Goal: Communication & Community: Answer question/provide support

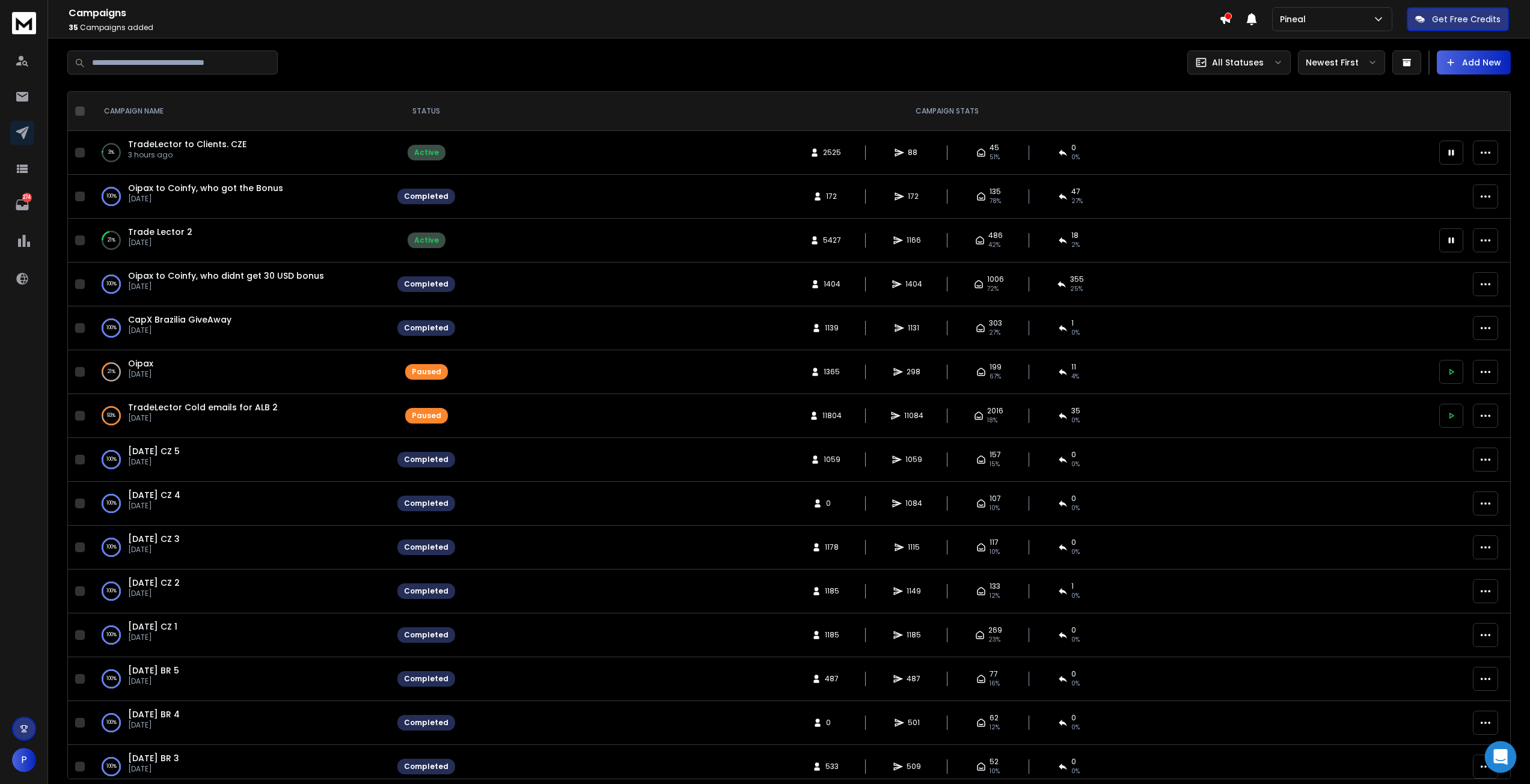
click at [1496, 758] on icon "Open Intercom Messenger" at bounding box center [1500, 758] width 14 height 16
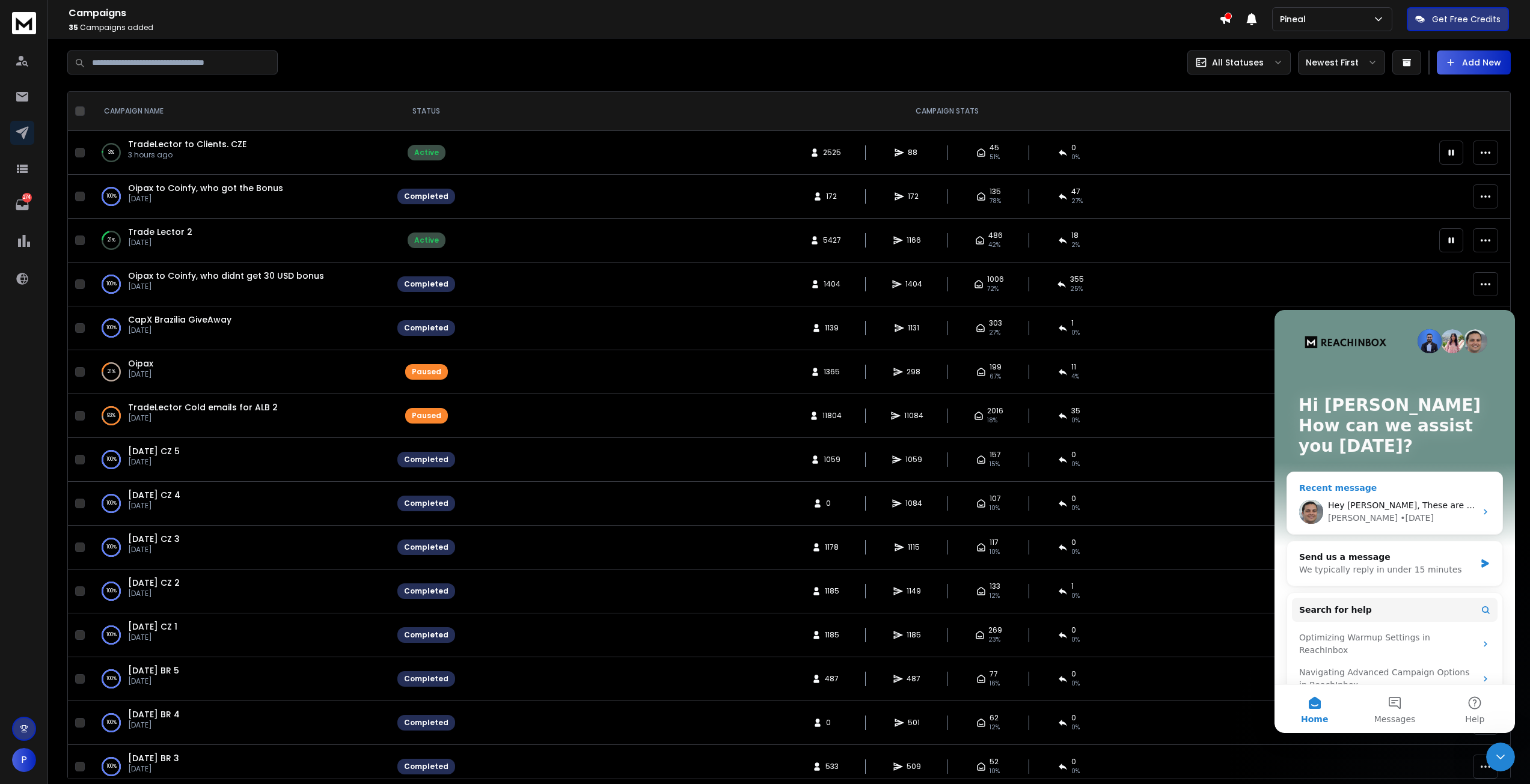
click at [1396, 518] on div "Raj • 4d ago" at bounding box center [1401, 519] width 147 height 12
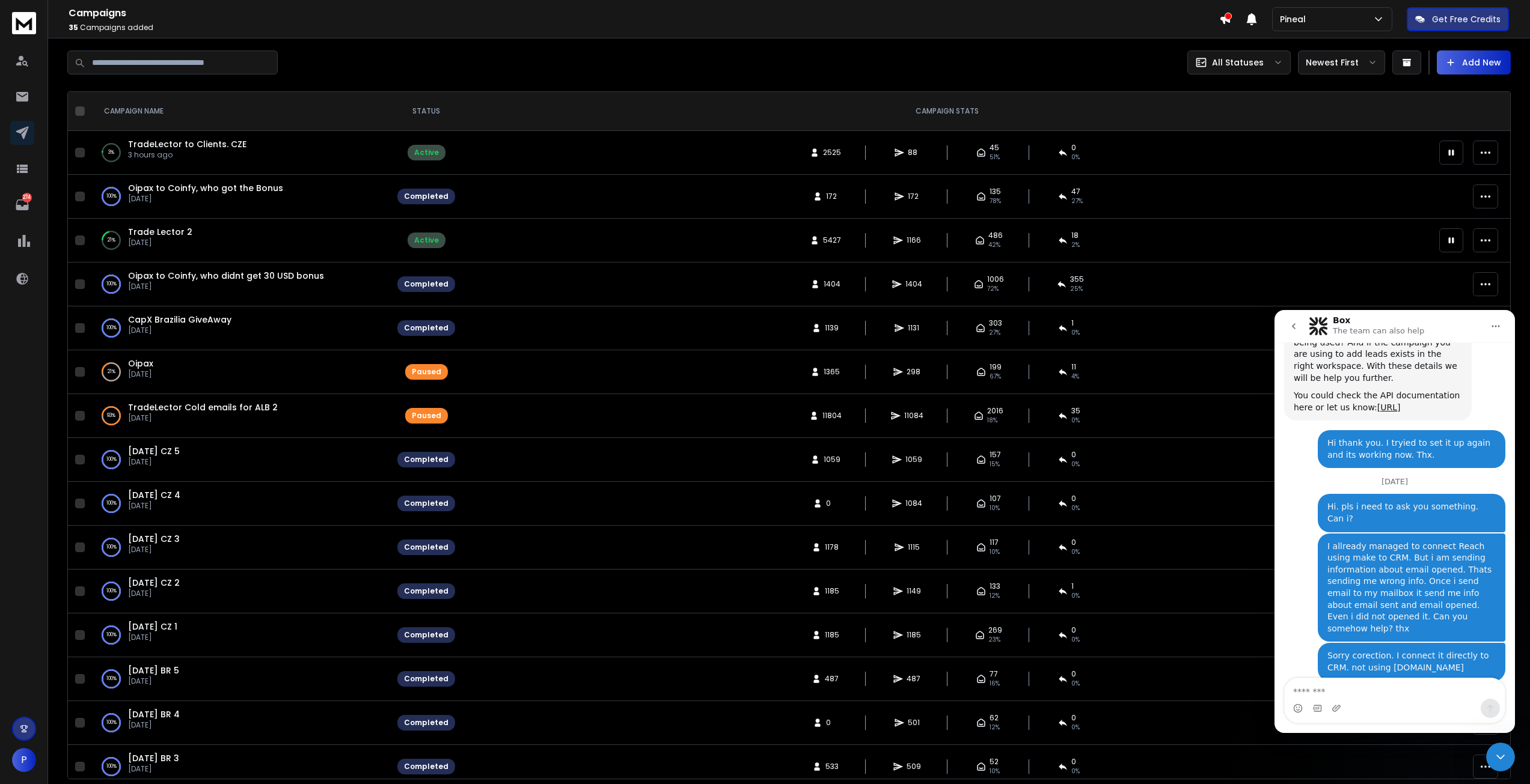
scroll to position [1012, 0]
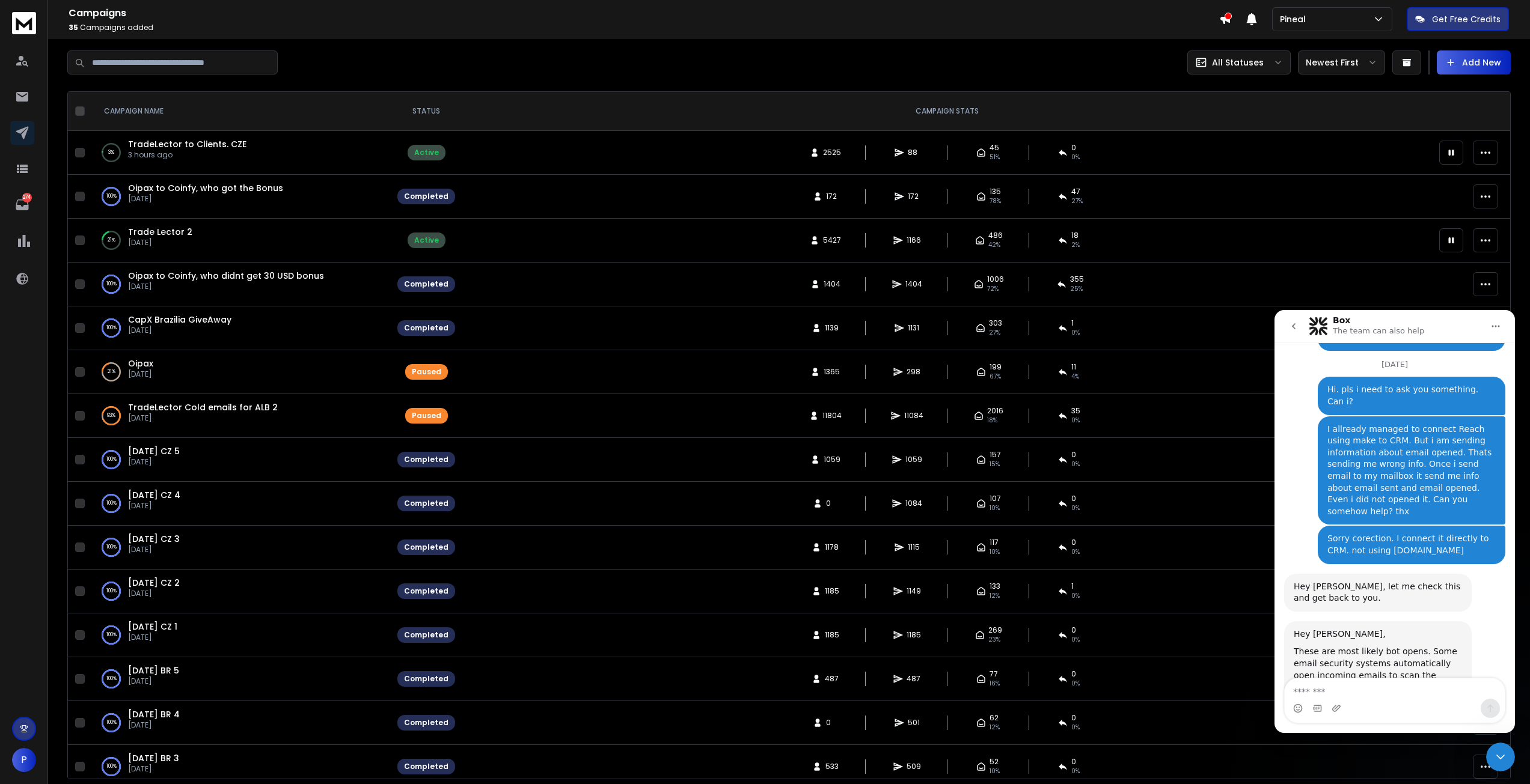
click at [1324, 697] on textarea "Message…" at bounding box center [1394, 689] width 220 height 20
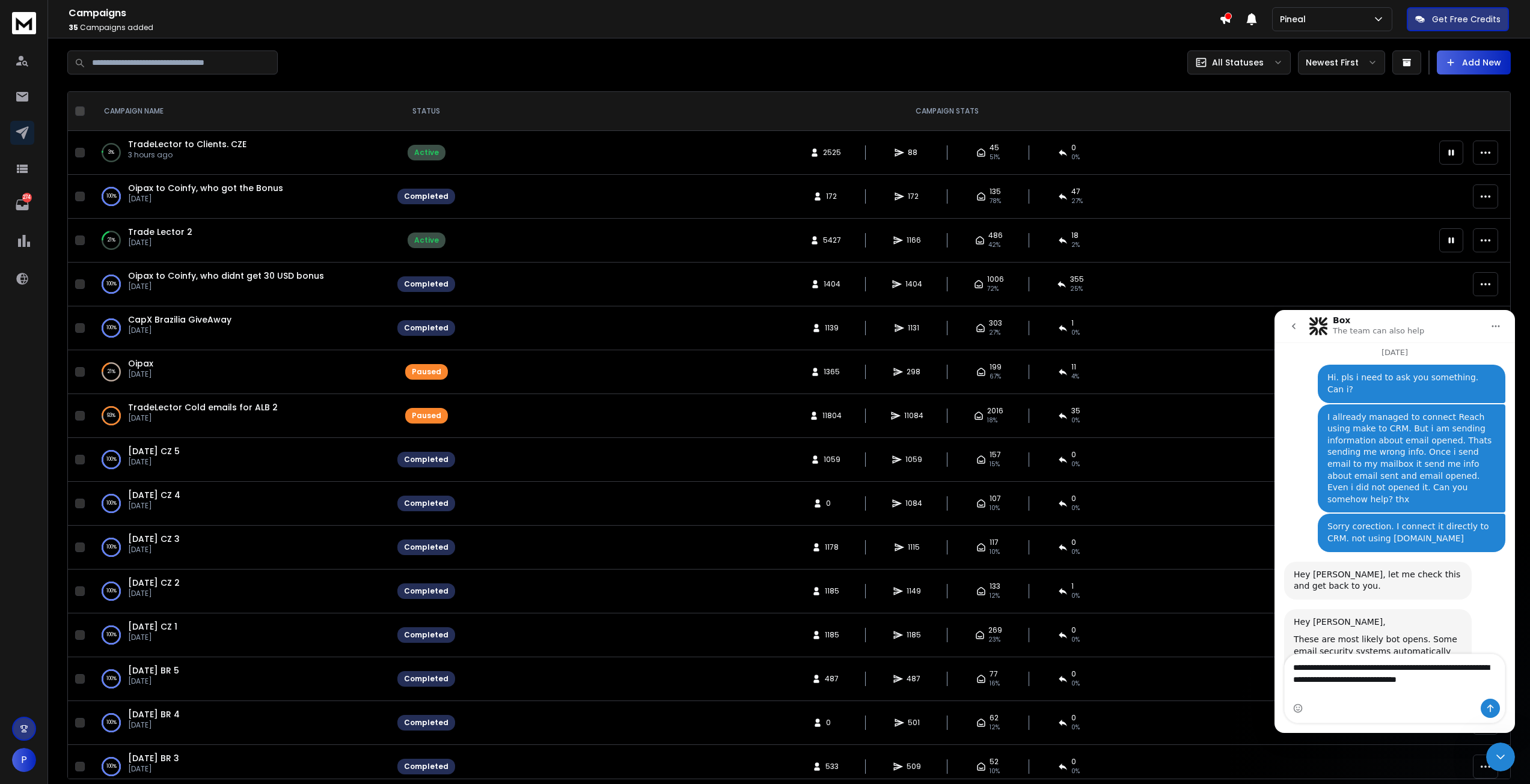
type textarea "**********"
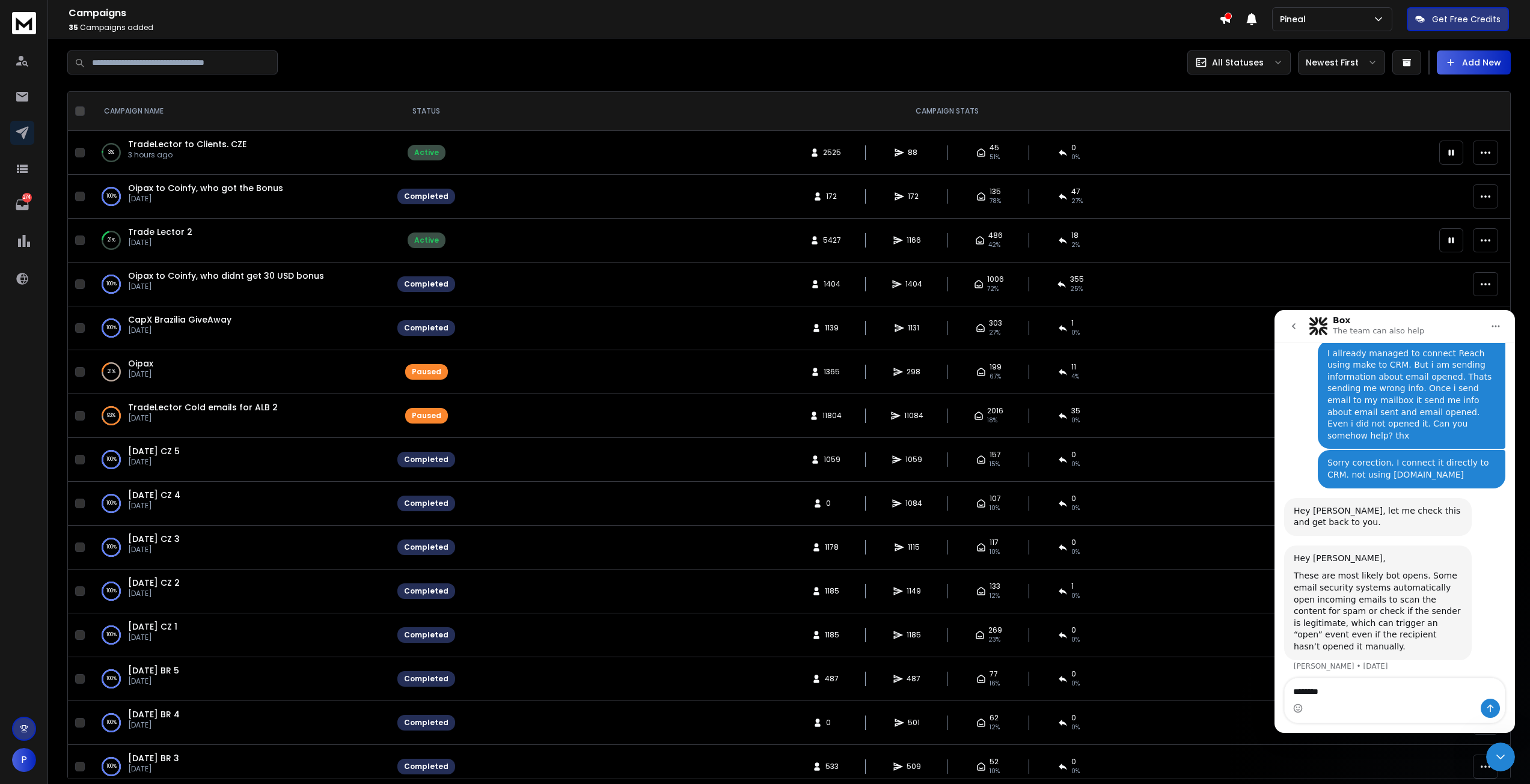
type textarea "*********"
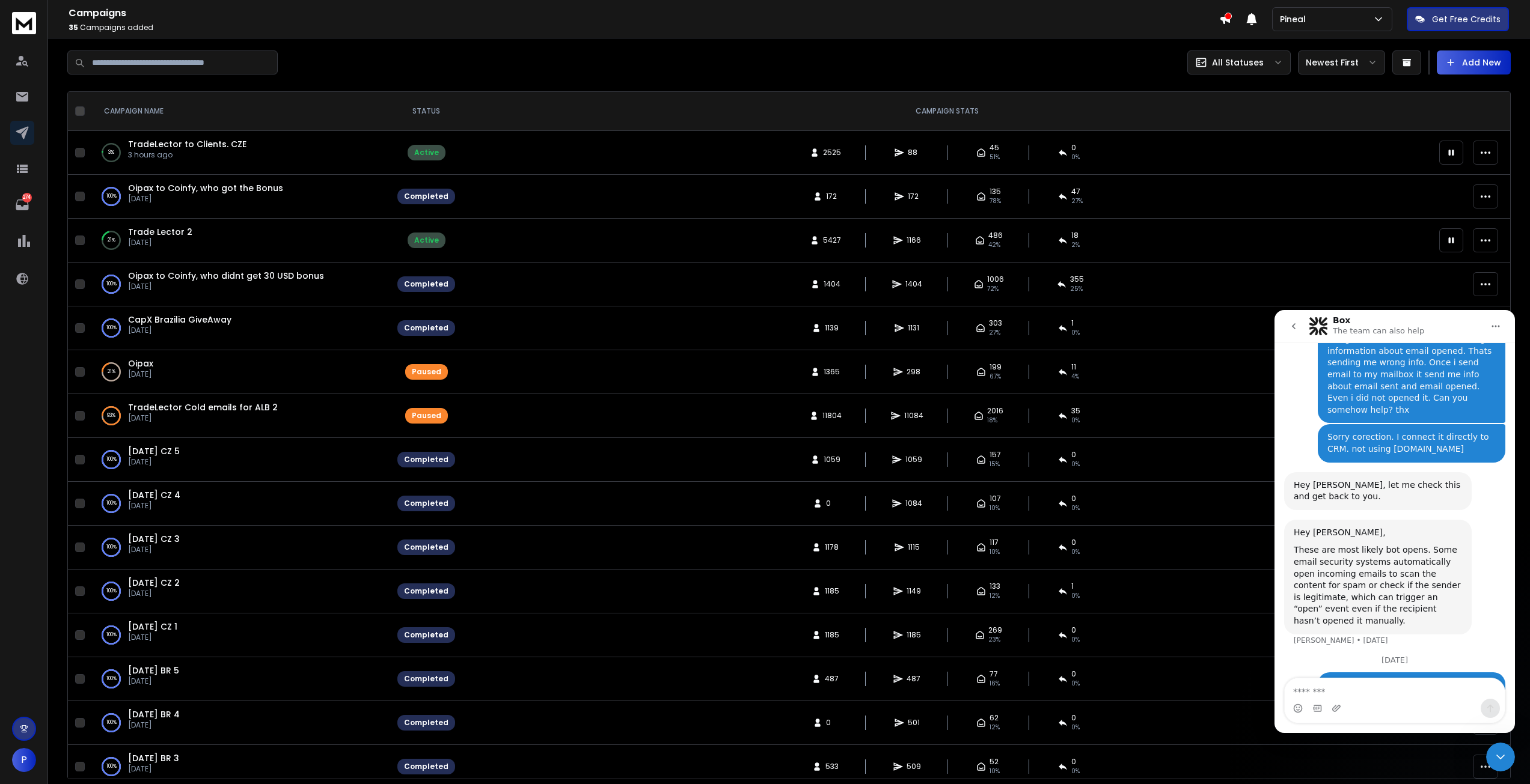
scroll to position [1115, 0]
click at [1499, 755] on icon "Close Intercom Messenger" at bounding box center [1500, 757] width 15 height 15
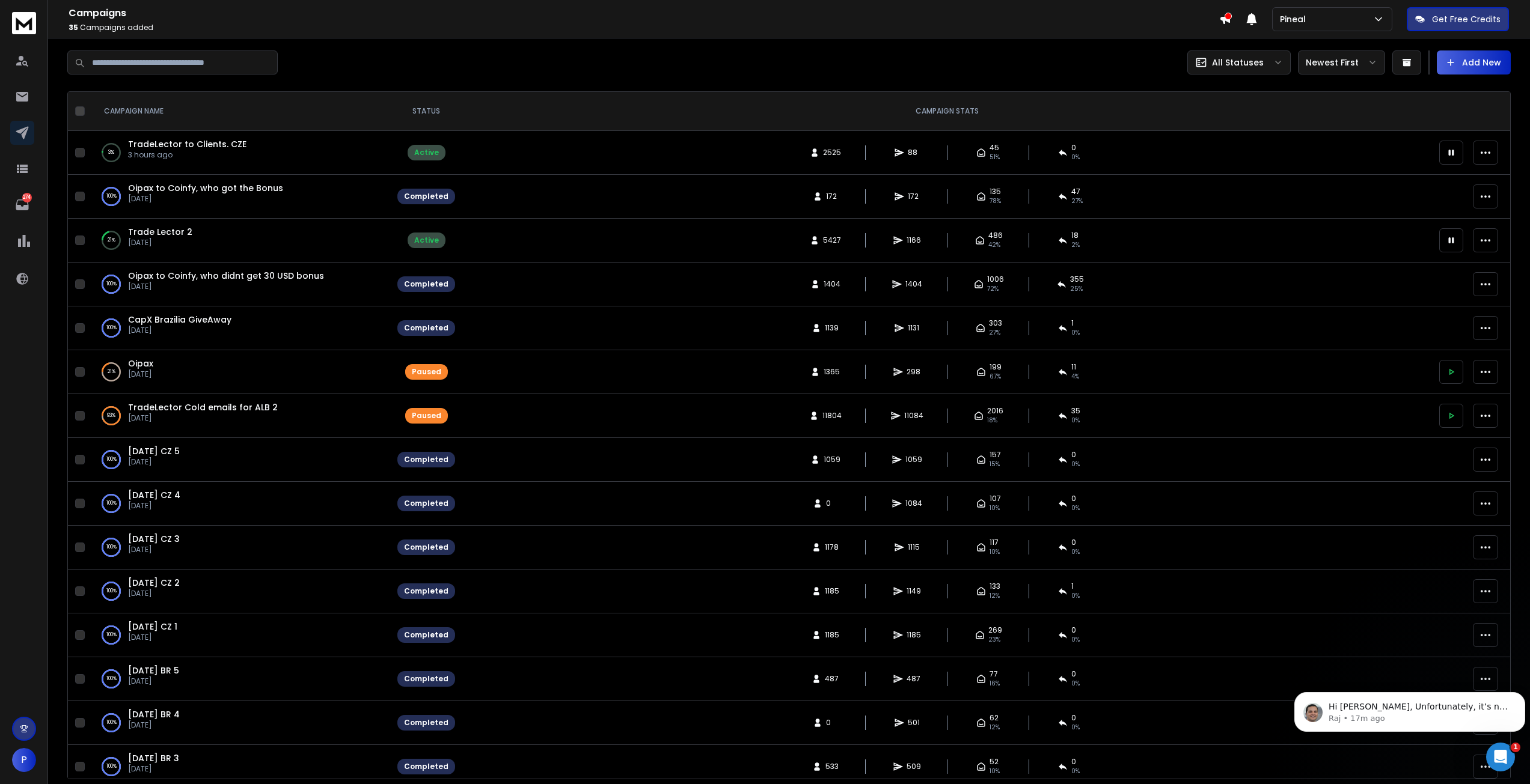
scroll to position [0, 0]
click at [1418, 709] on p "Hi Petr, Unfortunately, it’s not always possible to filter out 100% of bot open…" at bounding box center [1419, 707] width 182 height 12
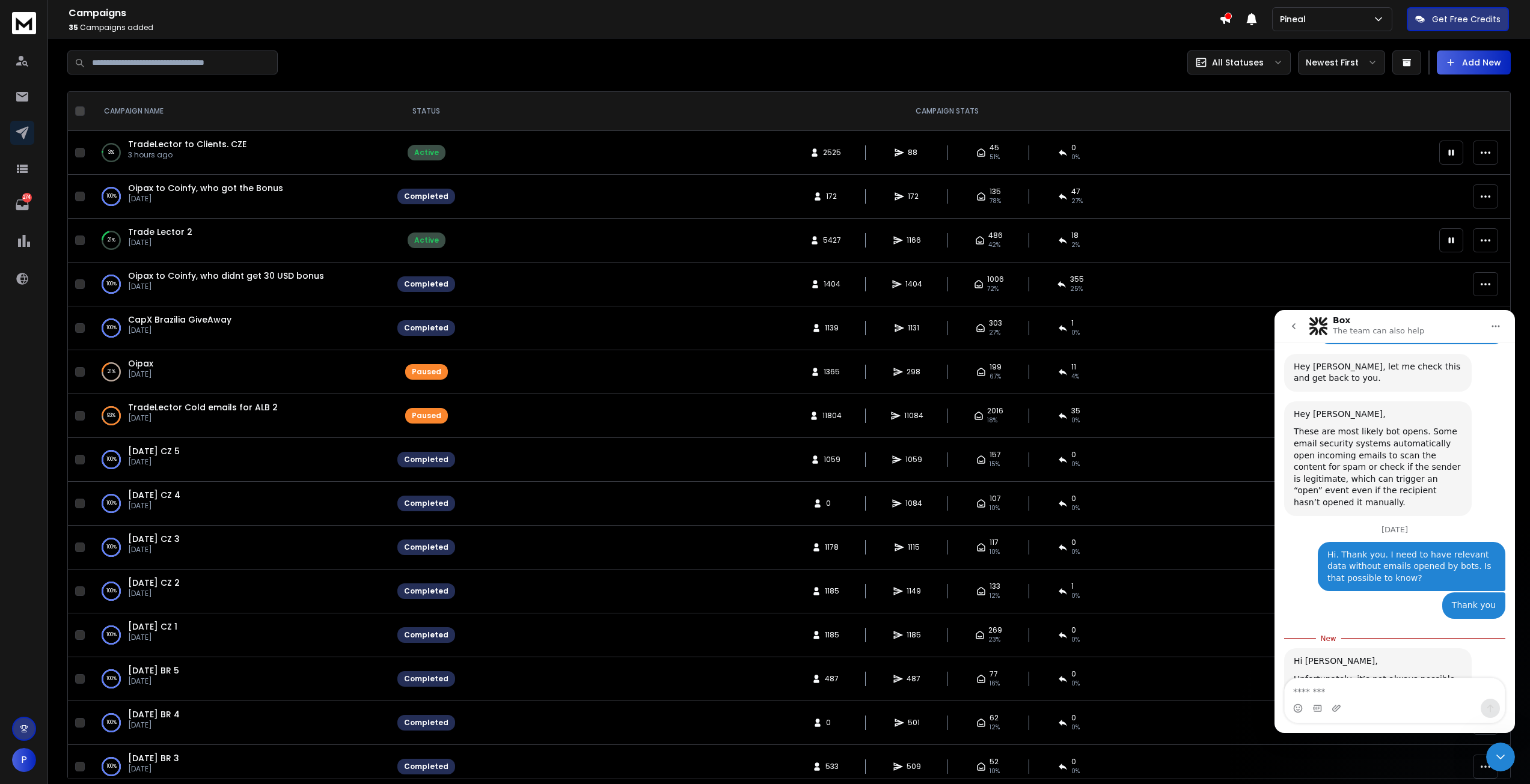
scroll to position [1301, 0]
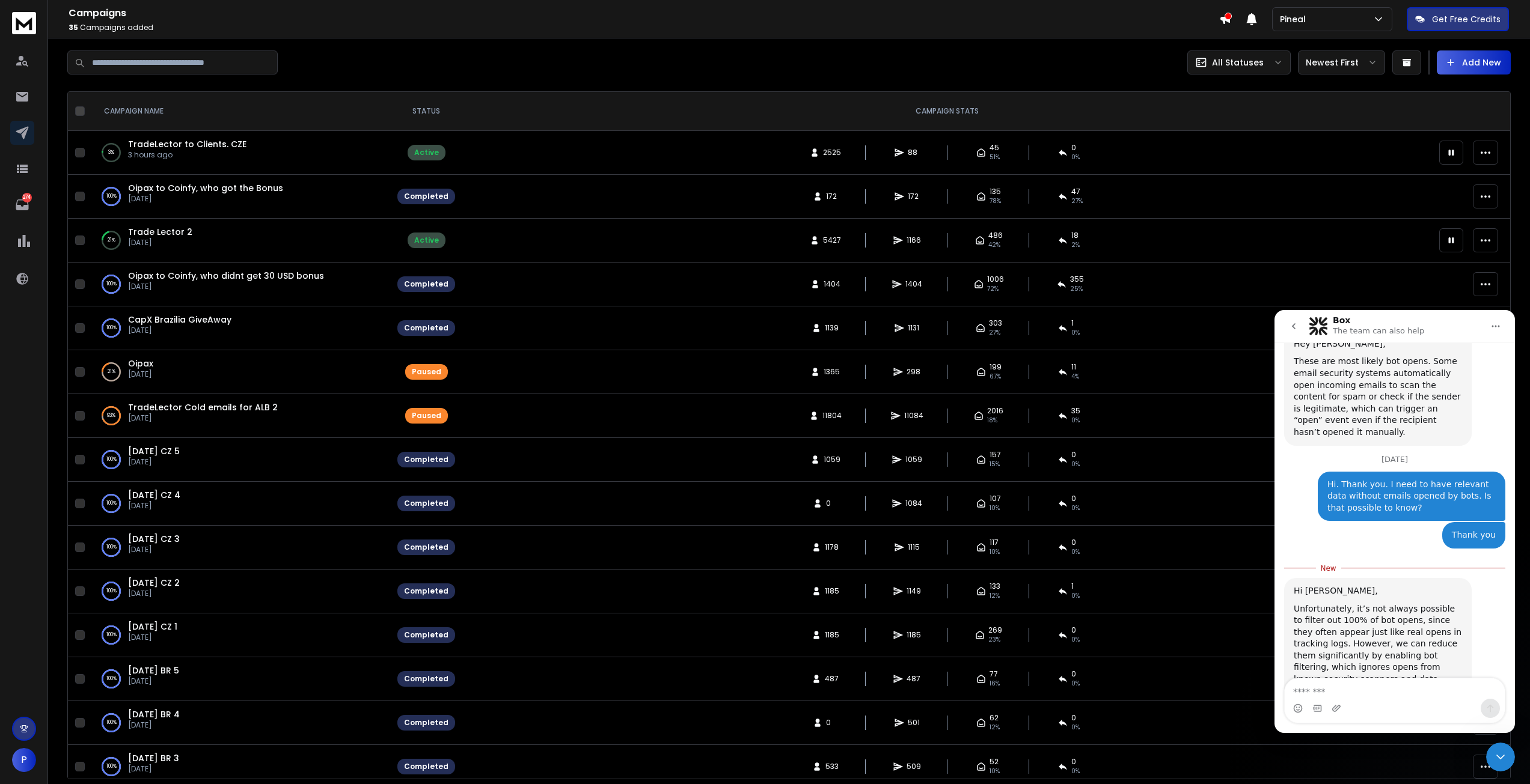
click at [1353, 692] on textarea "Message…" at bounding box center [1394, 689] width 220 height 20
type textarea "*"
type textarea "**********"
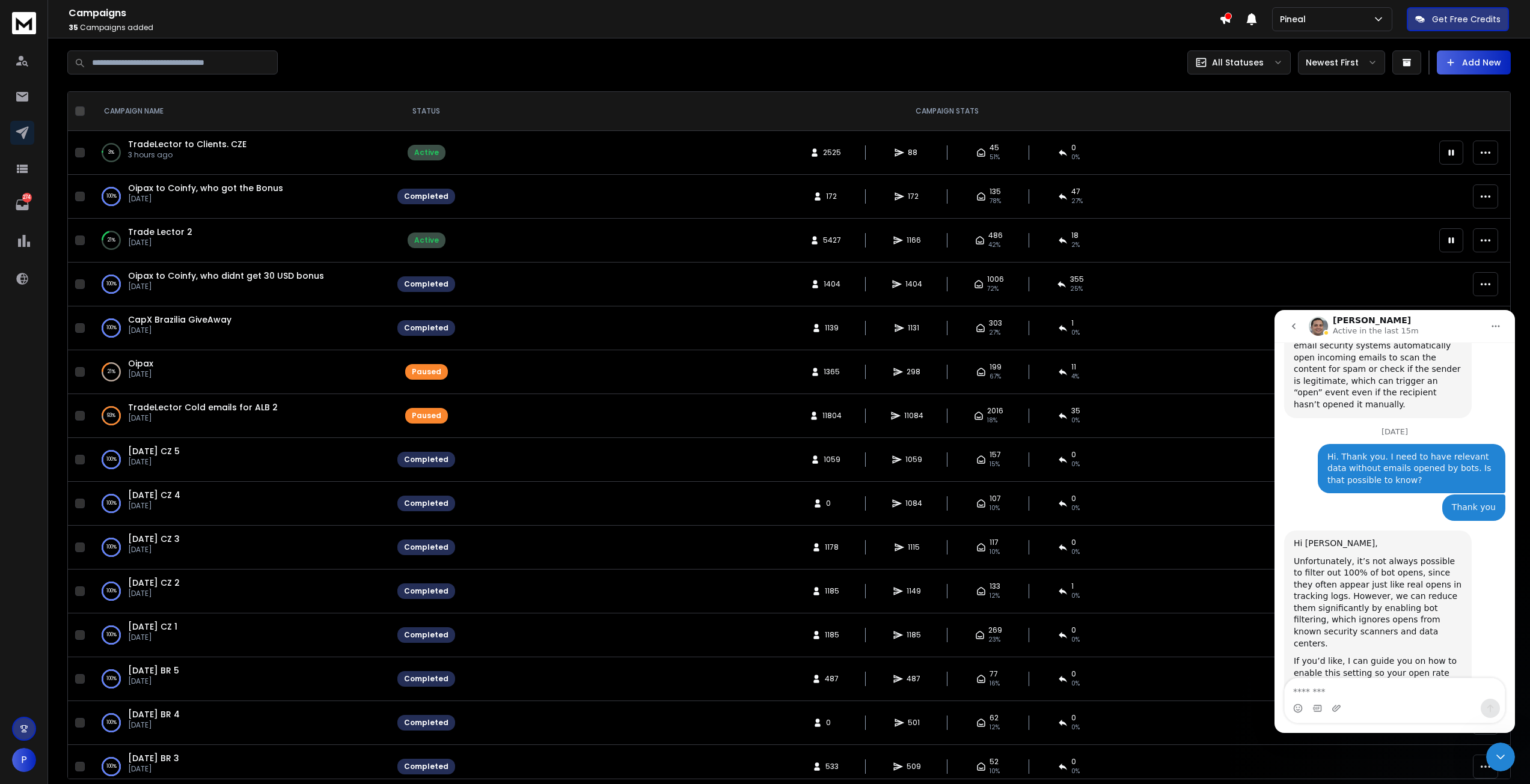
drag, startPoint x: 1353, startPoint y: 692, endPoint x: 2628, endPoint y: 1058, distance: 1326.5
click at [1353, 692] on textarea "Message…" at bounding box center [1394, 689] width 220 height 20
